Goal: Navigation & Orientation: Find specific page/section

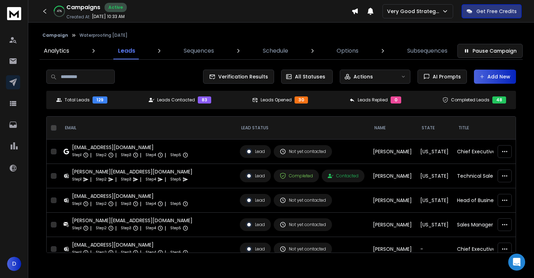
click at [63, 57] on link "Analytics" at bounding box center [57, 50] width 34 height 17
click at [63, 54] on p "Analytics" at bounding box center [56, 51] width 25 height 8
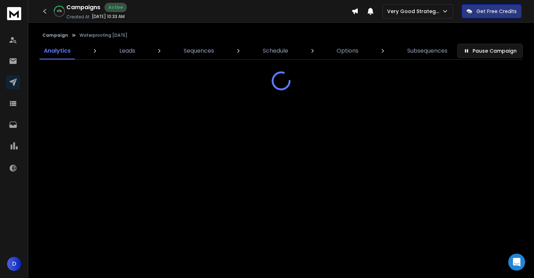
drag, startPoint x: 70, startPoint y: 91, endPoint x: 78, endPoint y: 66, distance: 25.8
click at [65, 91] on div at bounding box center [281, 81] width 478 height 23
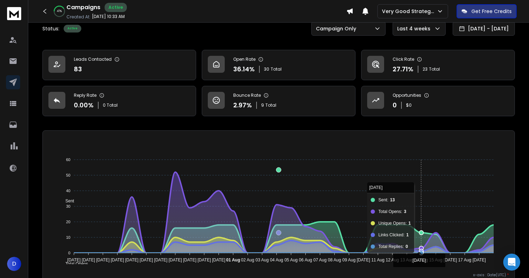
scroll to position [50, 0]
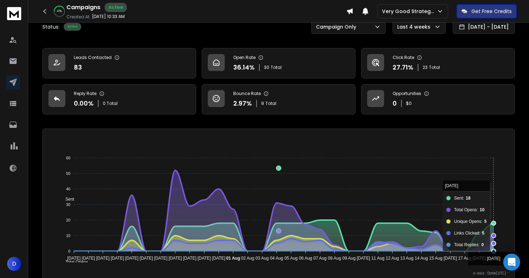
click at [490, 239] on foreignobject "Sent Total Opens Unique Opens Links Clicked Total Replies" at bounding box center [278, 201] width 437 height 124
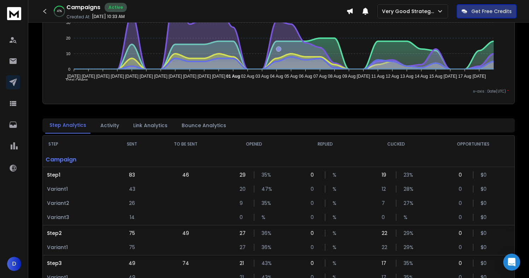
scroll to position [231, 0]
click at [110, 127] on button "Activity" at bounding box center [109, 126] width 27 height 16
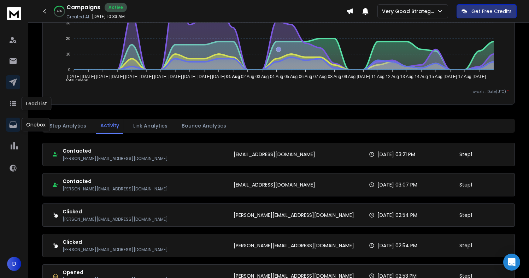
click at [16, 123] on icon at bounding box center [12, 125] width 7 height 6
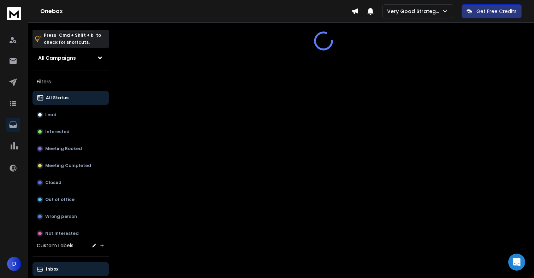
click at [76, 40] on p "Press Cmd + Shift + k to check for shortcuts." at bounding box center [72, 39] width 57 height 14
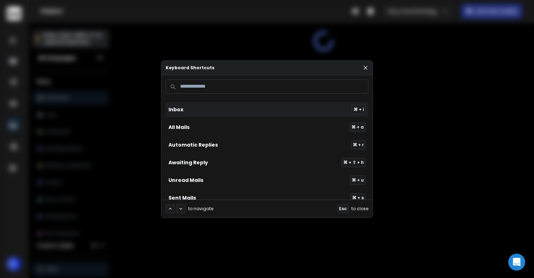
click at [364, 67] on icon at bounding box center [366, 68] width 6 height 6
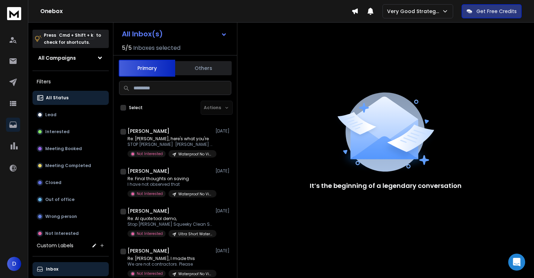
click at [199, 69] on button "Others" at bounding box center [203, 68] width 57 height 16
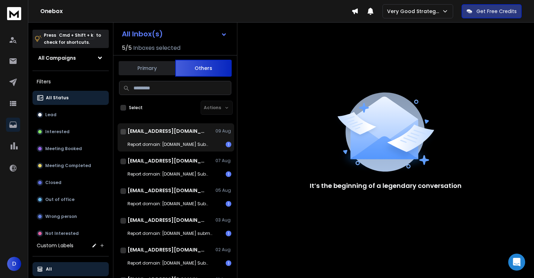
click at [166, 141] on div "Report domain: [DOMAIN_NAME] Submitter: [DOMAIN_NAME] 1" at bounding box center [180, 141] width 104 height 11
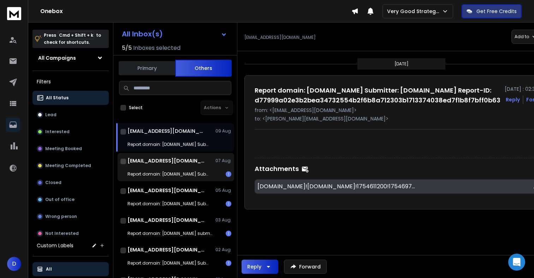
click at [171, 168] on div "Report domain: [DOMAIN_NAME] Submitter: [DOMAIN_NAME] 1" at bounding box center [180, 171] width 104 height 11
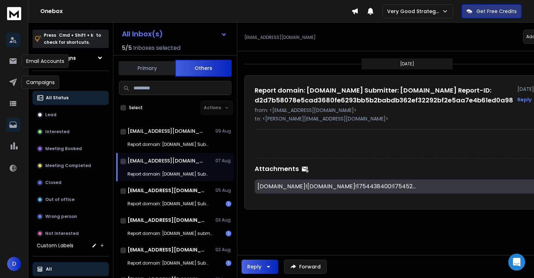
click at [12, 46] on link at bounding box center [13, 40] width 14 height 14
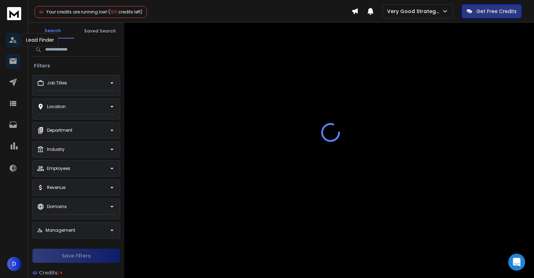
click at [11, 64] on icon at bounding box center [13, 61] width 8 height 8
